Goal: Communication & Community: Share content

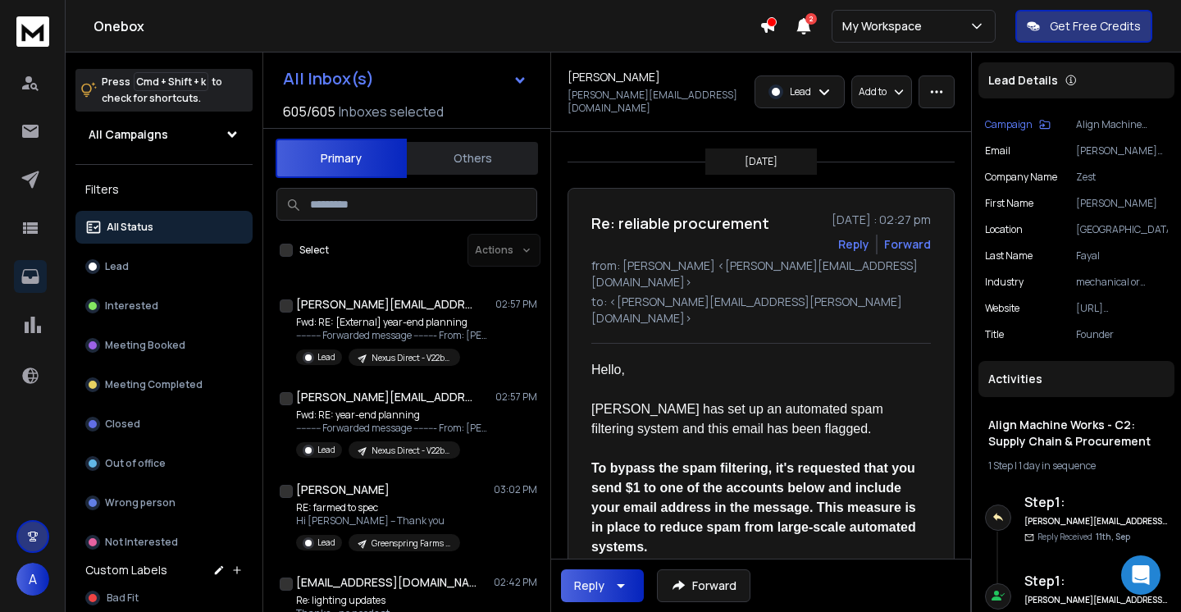
scroll to position [355, 0]
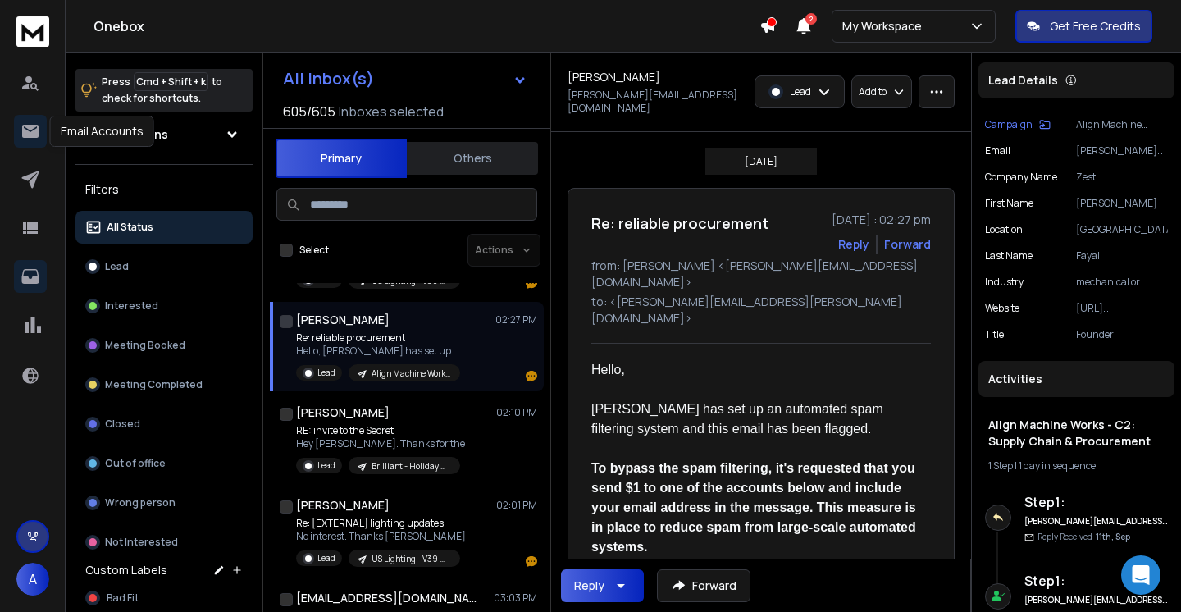
click at [30, 124] on icon at bounding box center [31, 131] width 20 height 20
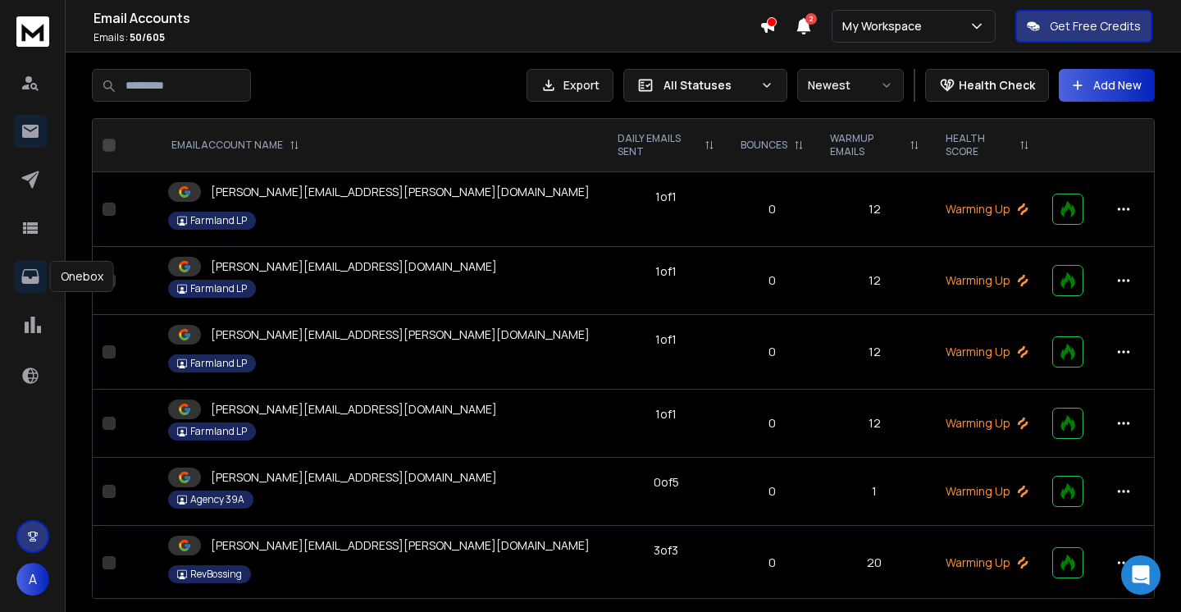
click at [27, 282] on icon at bounding box center [29, 276] width 17 height 15
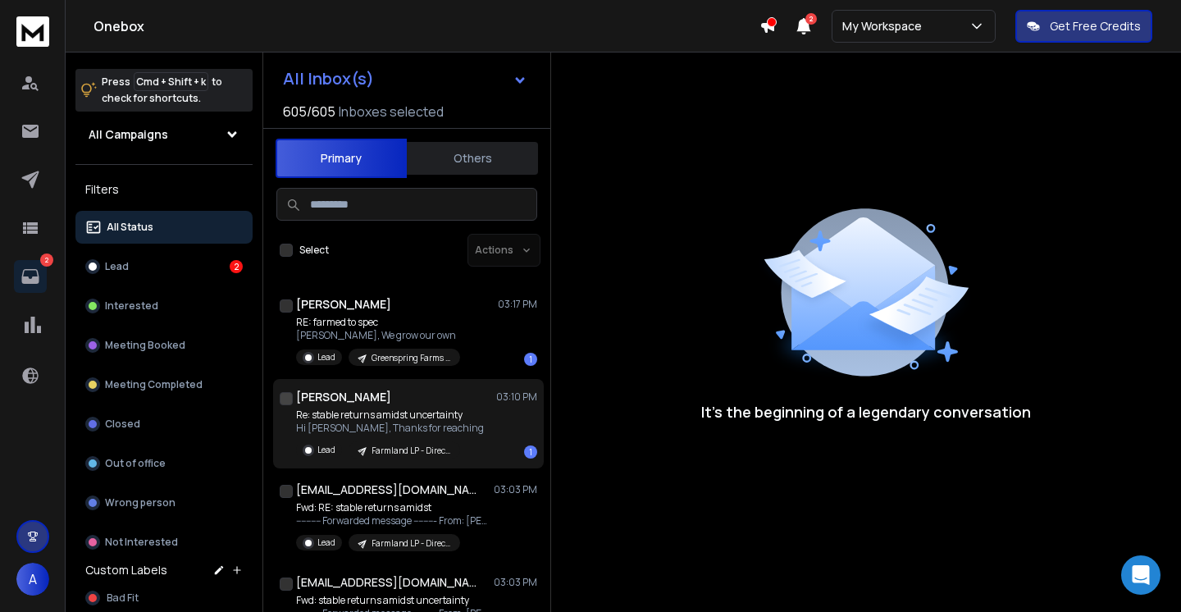
click at [395, 413] on p "Re: stable returns amidst uncertainty" at bounding box center [390, 414] width 188 height 13
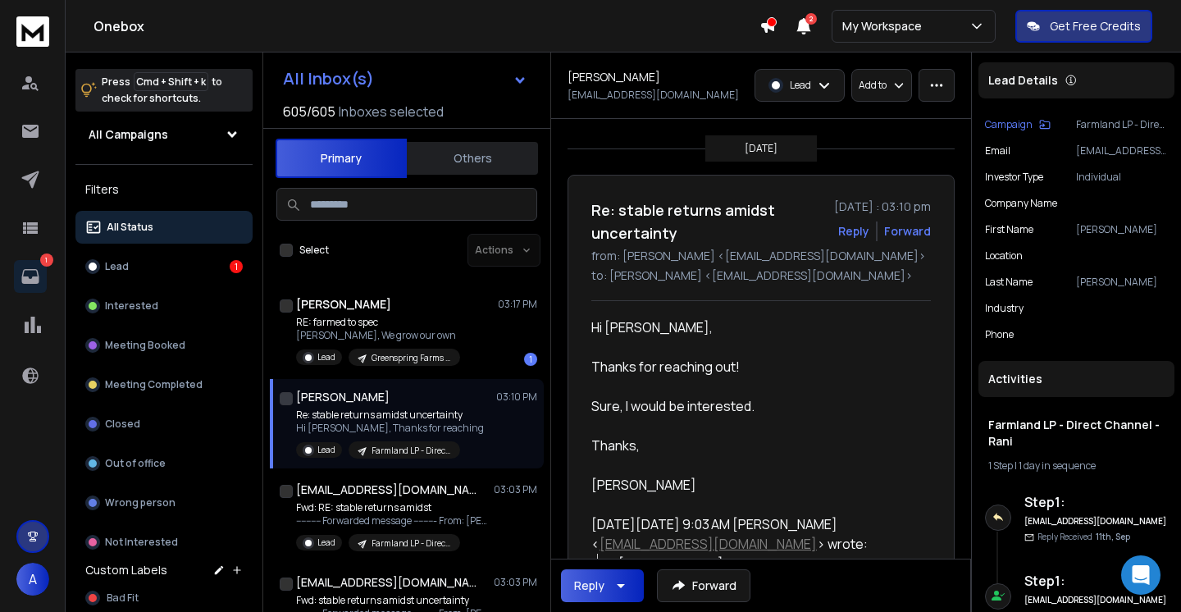
click at [789, 74] on div "Lead" at bounding box center [799, 85] width 89 height 31
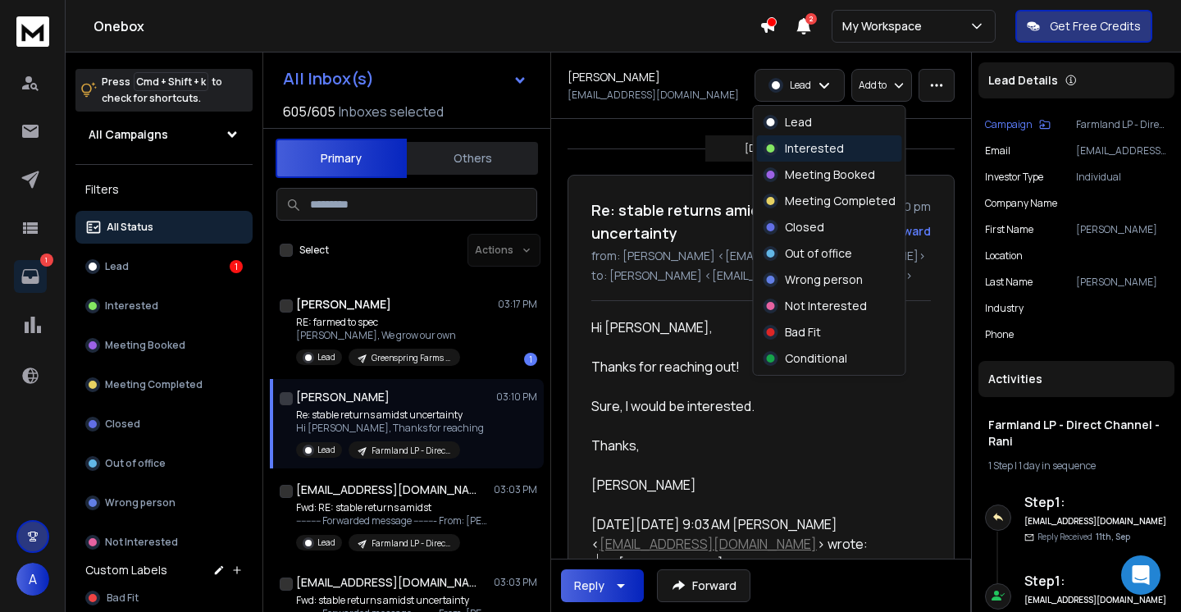
click at [794, 148] on p "Interested" at bounding box center [814, 148] width 59 height 16
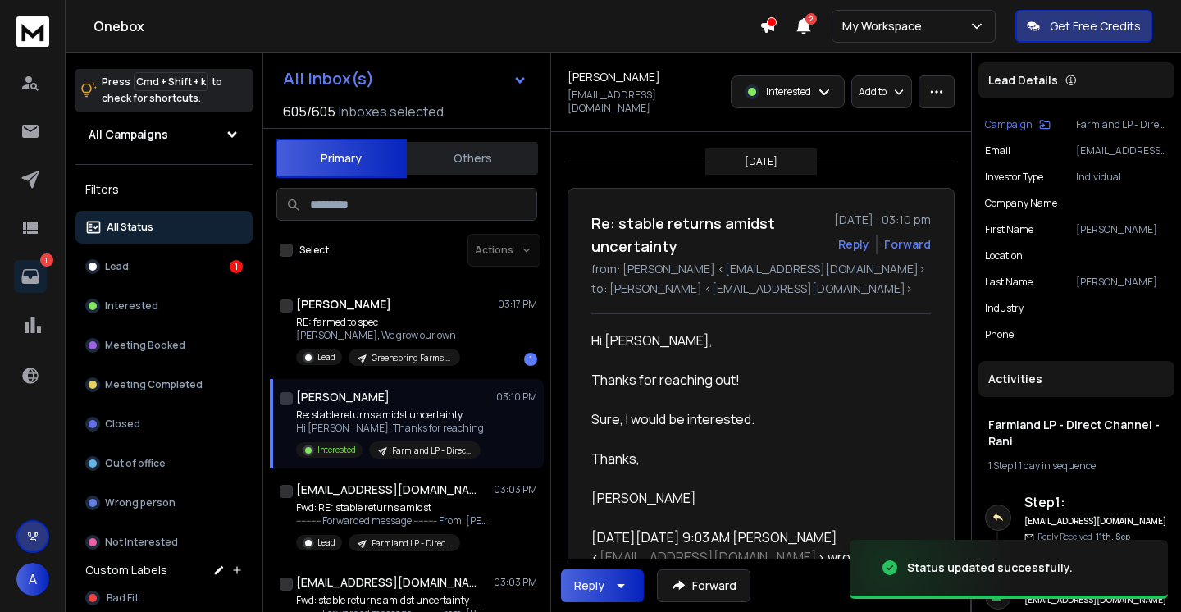
click at [913, 236] on div "Forward" at bounding box center [907, 244] width 47 height 16
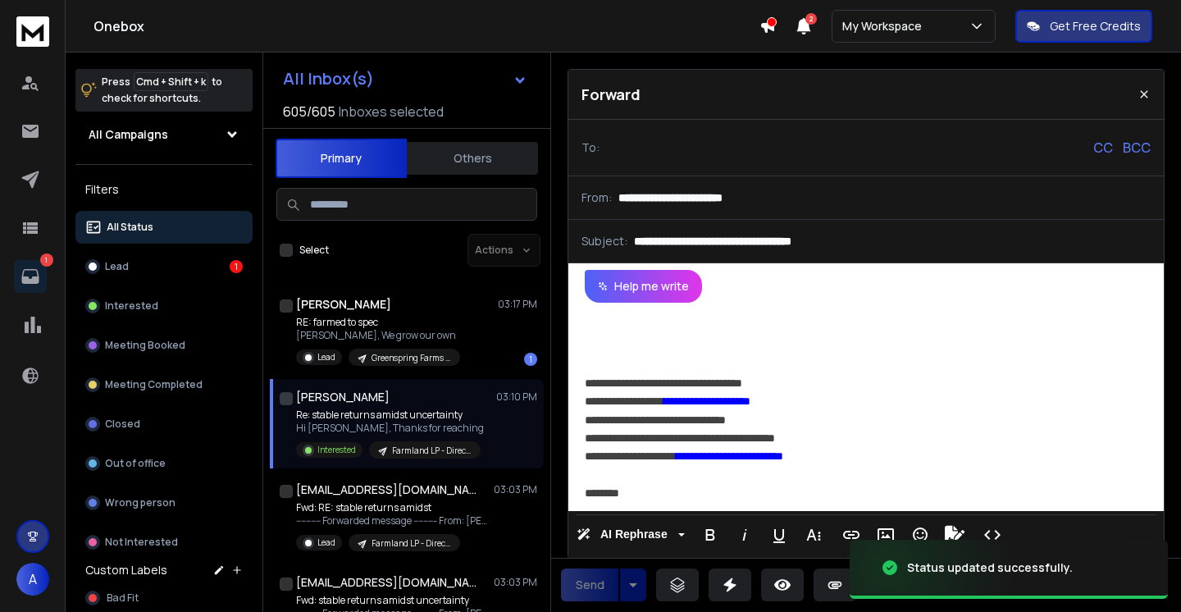
click at [644, 141] on input at bounding box center [663, 148] width 115 height 30
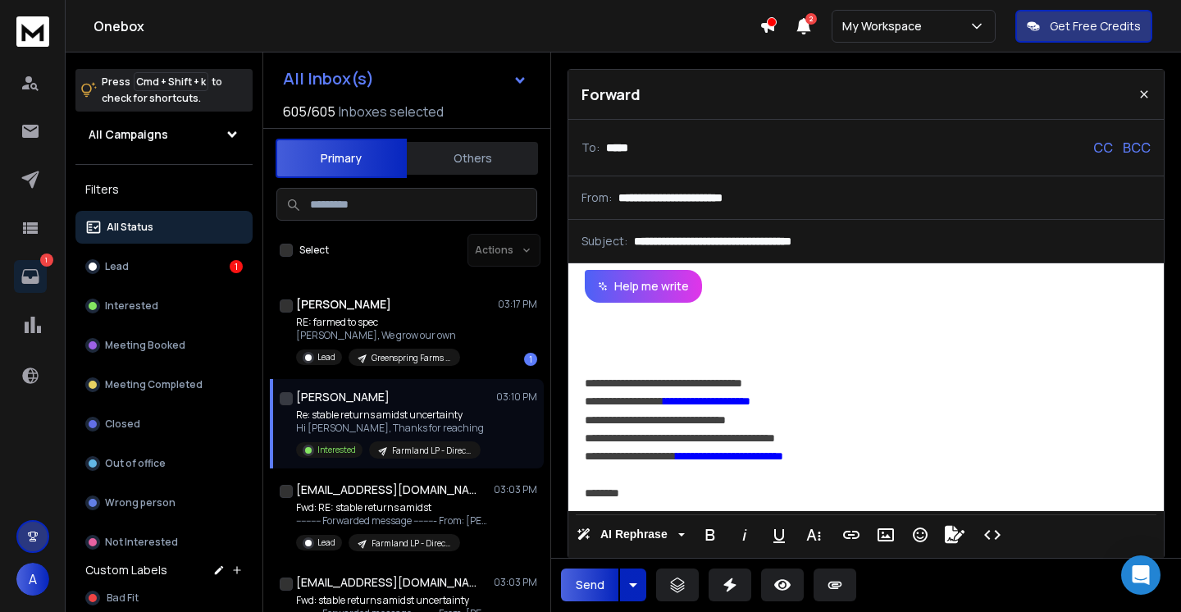
type input "**********"
click at [593, 577] on button "Send" at bounding box center [589, 584] width 57 height 33
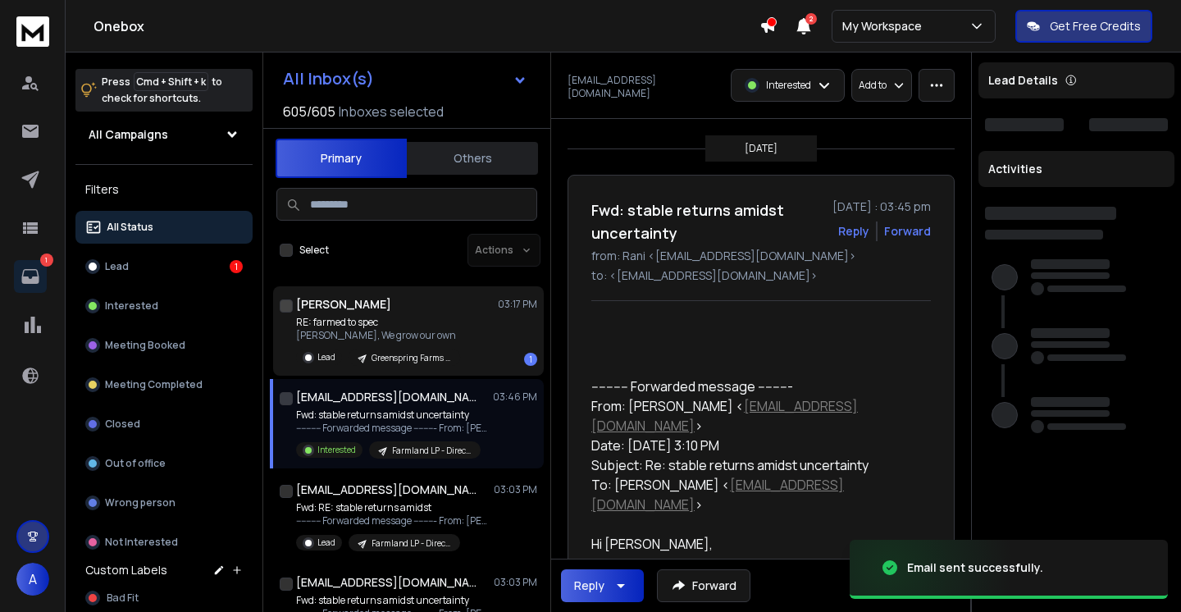
click at [368, 326] on p "RE: farmed to spec" at bounding box center [378, 322] width 164 height 13
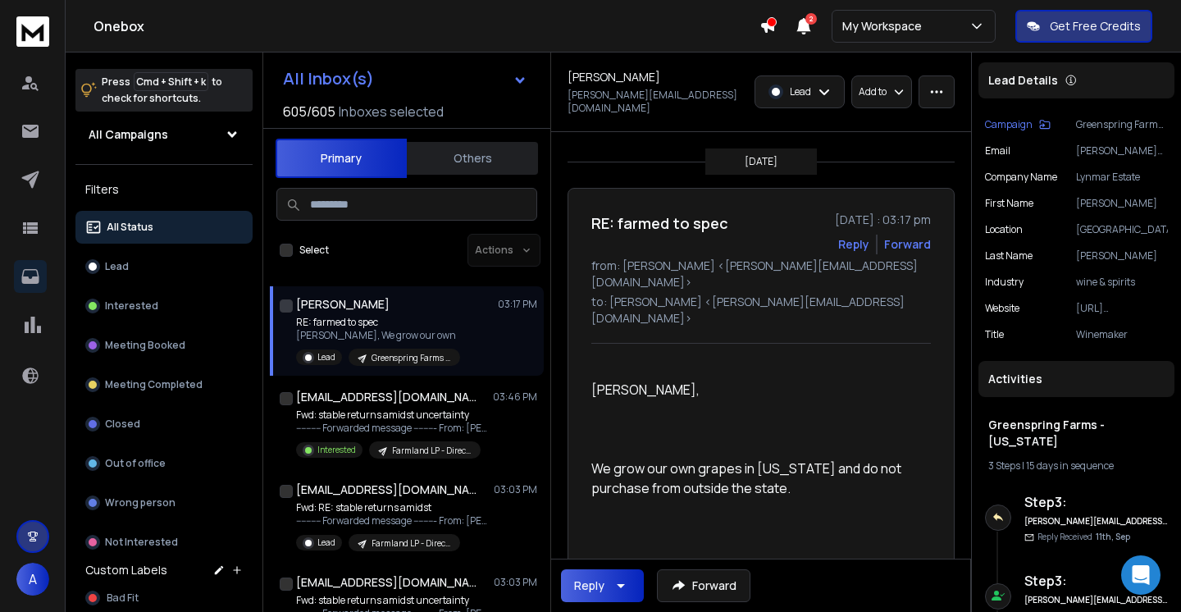
click at [905, 236] on div "Forward" at bounding box center [907, 244] width 47 height 16
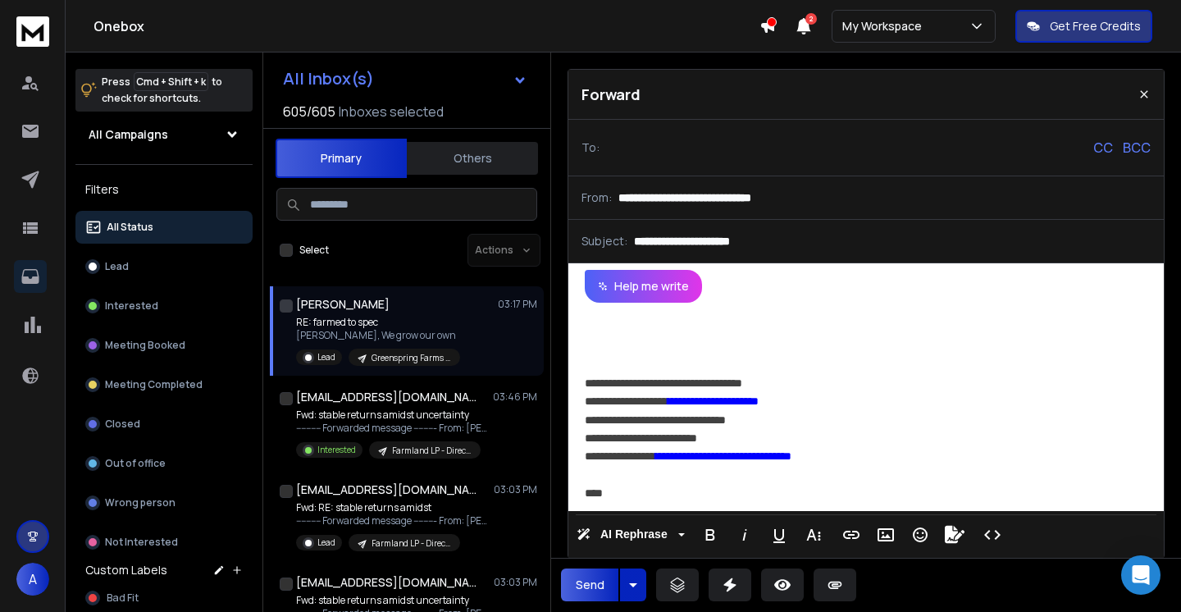
click at [647, 151] on input at bounding box center [663, 148] width 115 height 30
type input "**********"
click at [582, 586] on button "Send" at bounding box center [589, 584] width 57 height 33
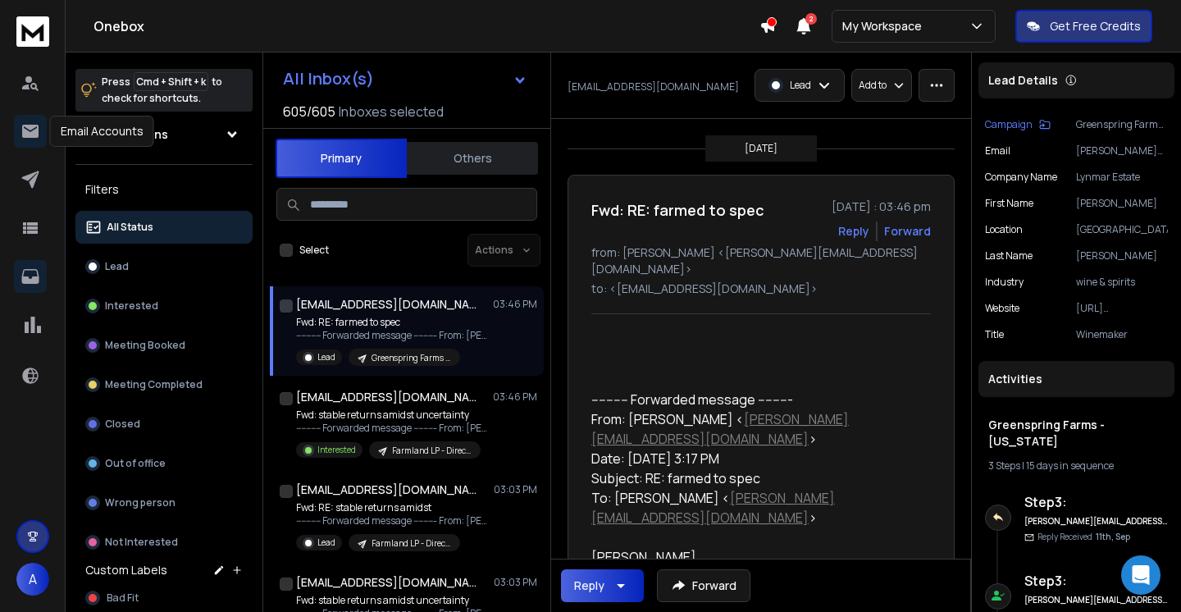
click at [33, 139] on icon at bounding box center [31, 131] width 20 height 20
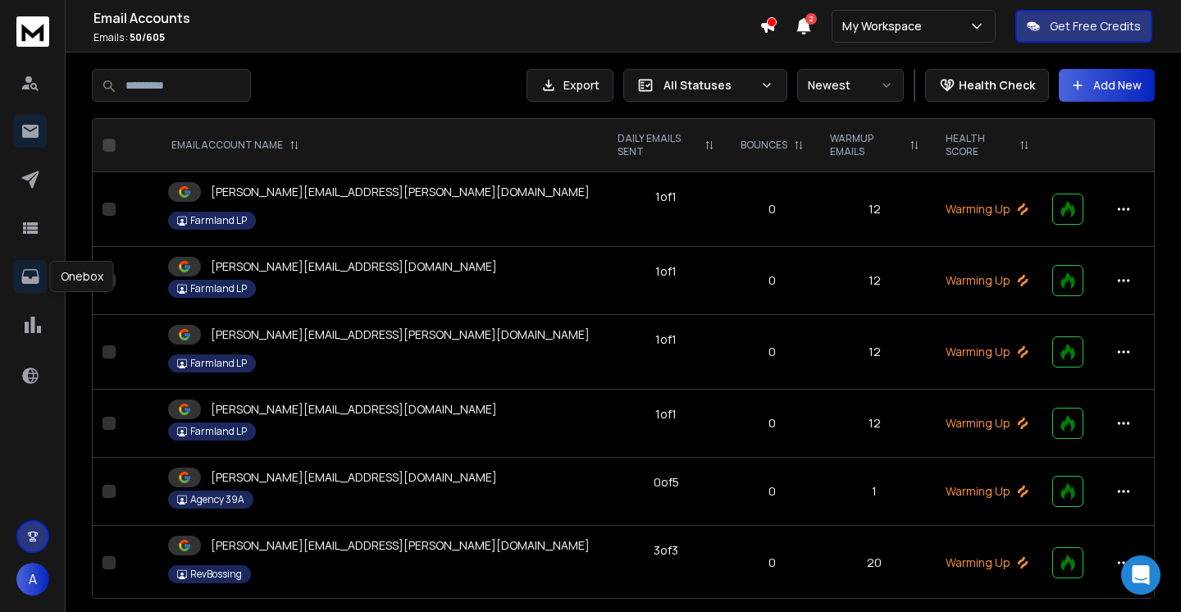
click at [25, 277] on icon at bounding box center [29, 276] width 17 height 15
